Goal: Task Accomplishment & Management: Manage account settings

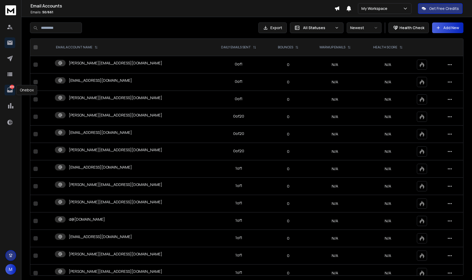
click at [12, 90] on icon at bounding box center [10, 90] width 6 height 6
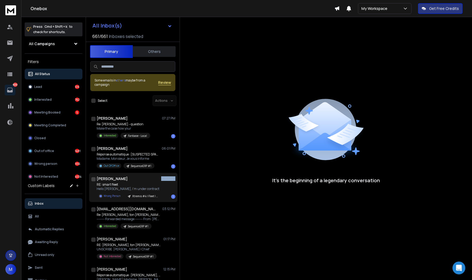
click at [151, 181] on div "[PERSON_NAME] 04:33 PM" at bounding box center [136, 178] width 79 height 5
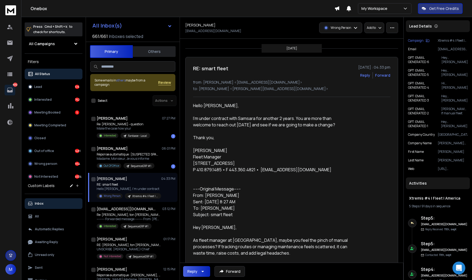
click at [233, 116] on div "Hello [PERSON_NAME], I'm under contract with [PERSON_NAME] for another 2 years.…" at bounding box center [273, 229] width 160 height 255
drag, startPoint x: 233, startPoint y: 116, endPoint x: 311, endPoint y: 117, distance: 78.4
click at [311, 117] on div "Hello [PERSON_NAME], I'm under contract with [PERSON_NAME] for another 2 years.…" at bounding box center [273, 229] width 160 height 255
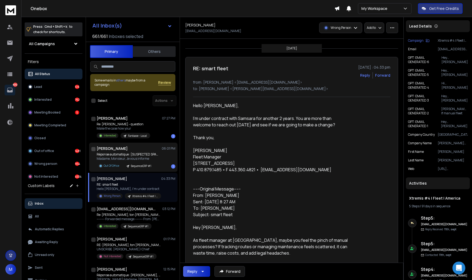
click at [151, 153] on p "Réponse automatique : [SUSPECTED SPAM] [PERSON_NAME]," at bounding box center [129, 154] width 64 height 4
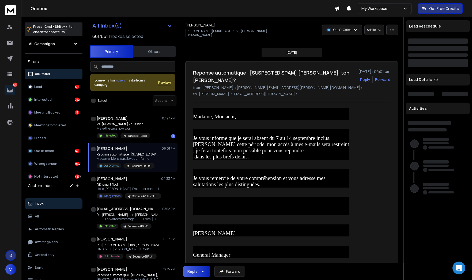
click at [141, 112] on div "[PERSON_NAME] 07:27 PM Re: [PERSON_NAME] - question Make the case how your Inte…" at bounding box center [133, 216] width 94 height 208
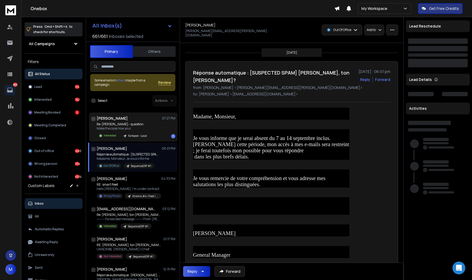
click at [141, 113] on div "[PERSON_NAME] 07:27 PM Re: [PERSON_NAME] - question Make the case how your Inte…" at bounding box center [133, 127] width 88 height 29
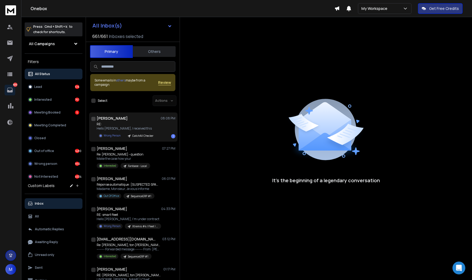
click at [167, 131] on div "RE: Hello Maria, I received this Wrong Person CatchAll Checker 1" at bounding box center [136, 130] width 79 height 16
